Goal: Task Accomplishment & Management: Manage account settings

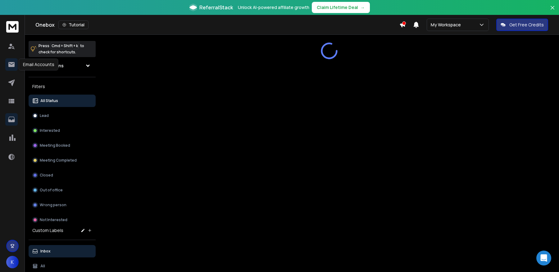
click at [13, 66] on icon at bounding box center [11, 64] width 6 height 5
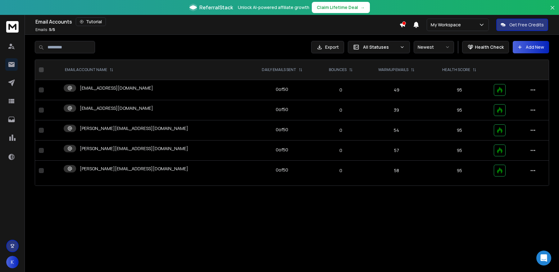
click at [53, 30] on span "5 / 5" at bounding box center [52, 29] width 6 height 5
click at [98, 32] on div "Email Accounts Tutorial Emails : 5 / 5 My Workspace Get Free Credits" at bounding box center [279, 25] width 559 height 20
click at [14, 29] on icon at bounding box center [12, 26] width 12 height 11
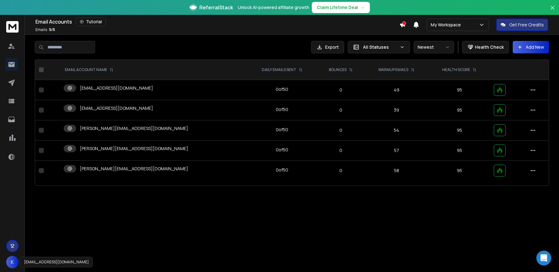
click at [6, 263] on span "K" at bounding box center [12, 262] width 12 height 12
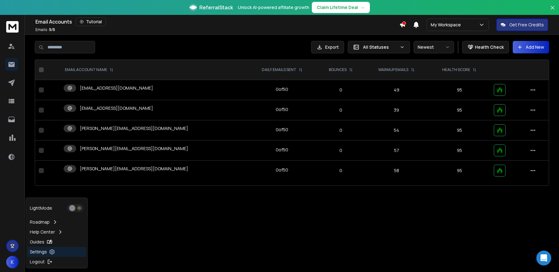
click at [55, 251] on div "Settings" at bounding box center [56, 252] width 59 height 10
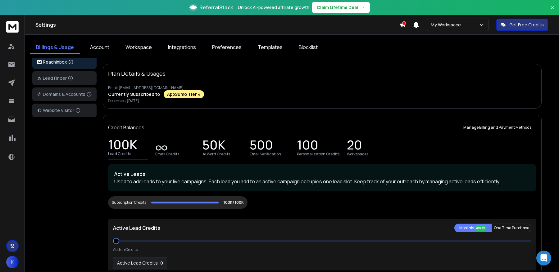
scroll to position [9, 0]
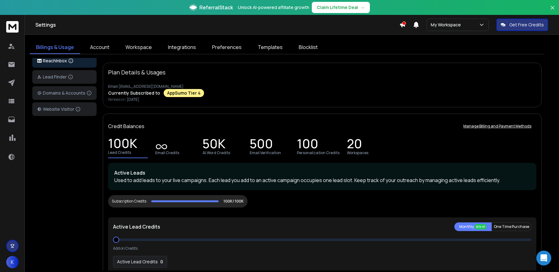
click at [48, 93] on div "ReachInbox Lead Finder Domains & Accounts Website Visitor Plan Details & Usages…" at bounding box center [286, 155] width 509 height 203
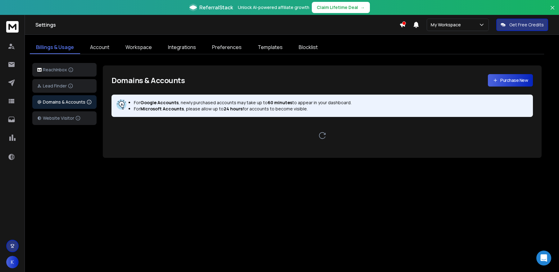
scroll to position [0, 0]
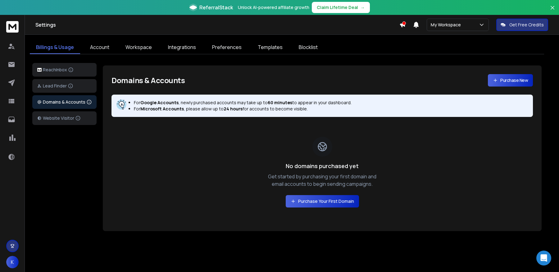
click at [57, 72] on button "ReachInbox" at bounding box center [64, 70] width 64 height 14
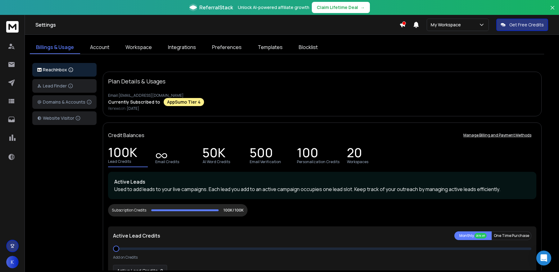
scroll to position [21, 0]
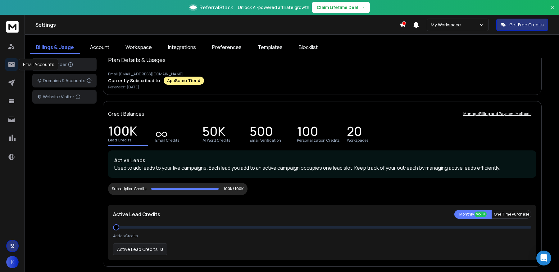
click at [9, 68] on link at bounding box center [11, 64] width 12 height 12
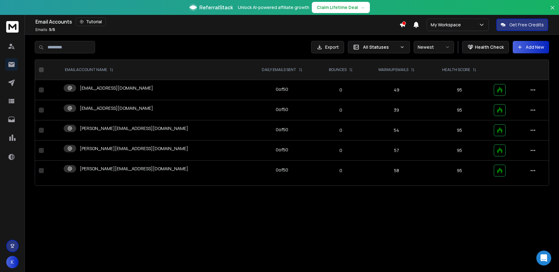
click at [533, 48] on button "Add New" at bounding box center [531, 47] width 36 height 12
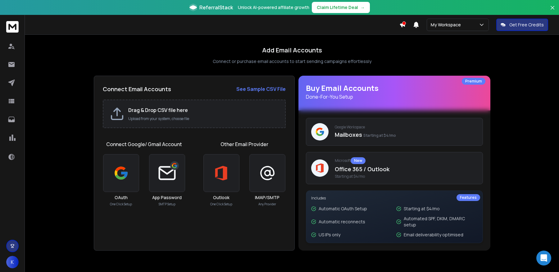
click at [181, 121] on div "Drag & Drop CSV file here Upload from your system, choose file" at bounding box center [194, 114] width 183 height 29
type input "**********"
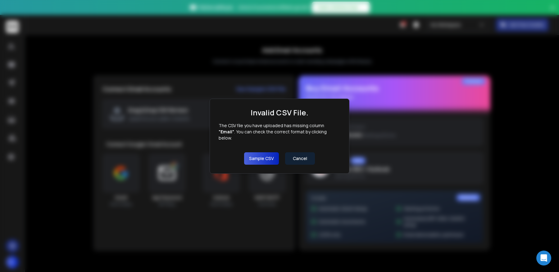
click at [301, 156] on button "Cancel" at bounding box center [300, 158] width 30 height 12
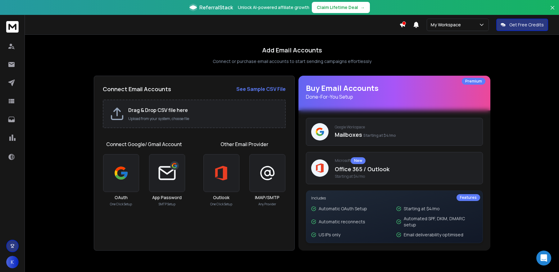
click at [170, 129] on div "Connect Email Accounts See Sample CSV File Drag & Drop CSV file here Upload fro…" at bounding box center [194, 146] width 183 height 122
click at [184, 110] on h2 "Drag & Drop CSV file here" at bounding box center [203, 110] width 151 height 7
type input "**********"
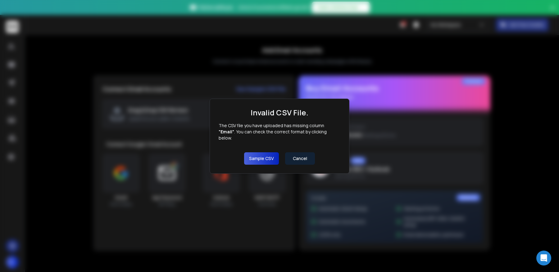
click at [300, 157] on button "Cancel" at bounding box center [300, 158] width 30 height 12
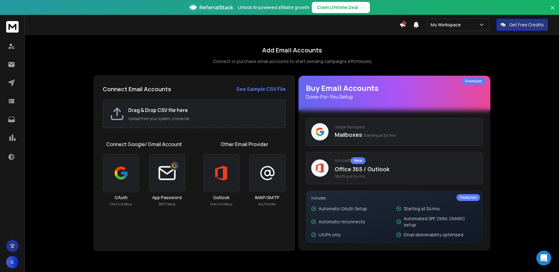
click at [207, 123] on div "Drag & Drop CSV file here Upload from your system, choose file" at bounding box center [194, 114] width 183 height 29
click at [257, 87] on strong "See Sample CSV File" at bounding box center [260, 89] width 49 height 7
